Goal: Navigation & Orientation: Find specific page/section

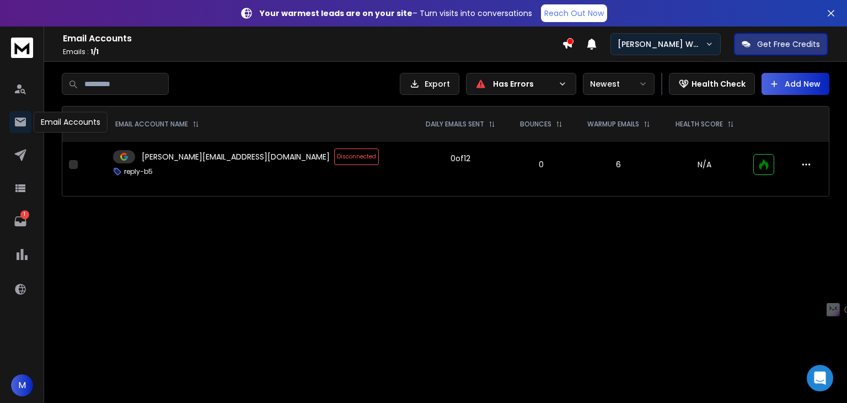
click at [655, 45] on p "[PERSON_NAME] Workspace" at bounding box center [662, 44] width 88 height 11
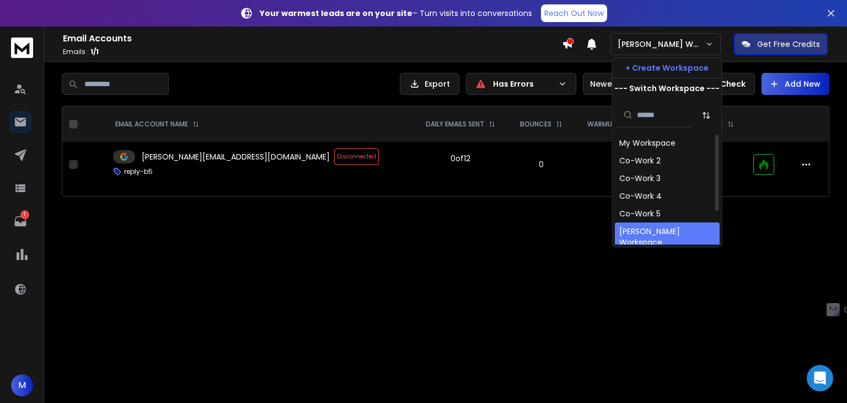
click at [655, 230] on div "[PERSON_NAME] Workspace" at bounding box center [667, 237] width 96 height 22
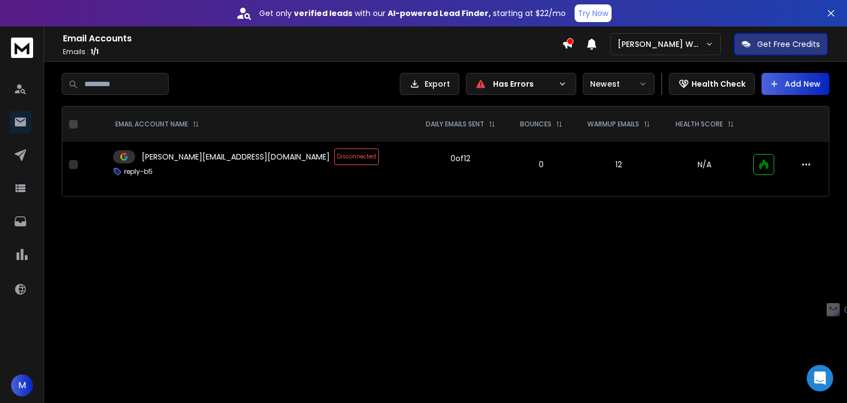
click at [664, 238] on div "Get only verified leads with our AI-powered Lead Finder, starting at $22/mo Try…" at bounding box center [423, 201] width 847 height 403
click at [634, 40] on p "[PERSON_NAME] Workspace" at bounding box center [662, 44] width 88 height 11
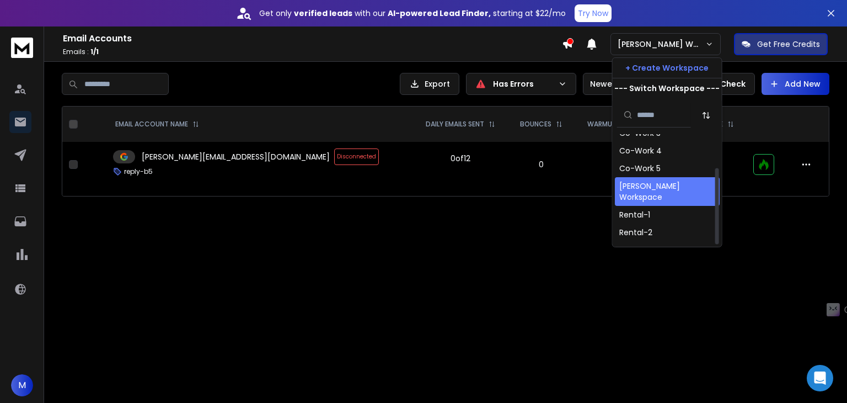
scroll to position [49, 0]
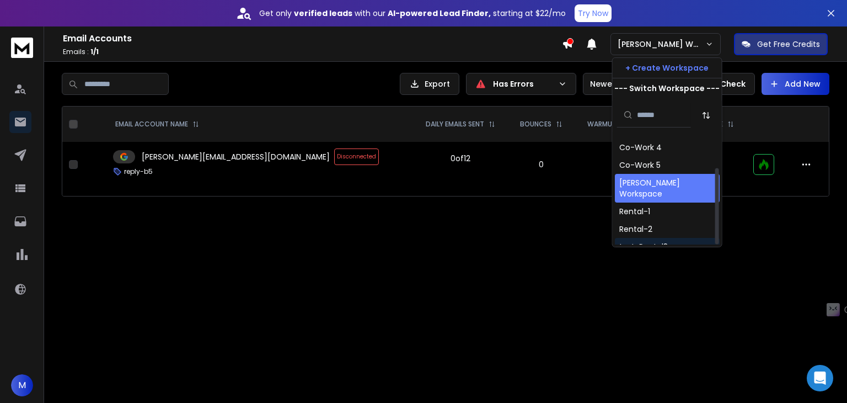
click at [679, 323] on div "Get only verified leads with our AI-powered Lead Finder, starting at $22/mo Try…" at bounding box center [423, 201] width 847 height 403
